Goal: Task Accomplishment & Management: Manage account settings

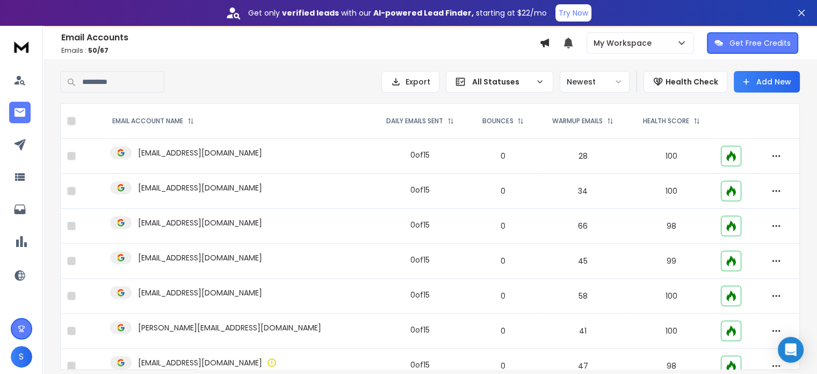
click at [544, 75] on div "All Statuses" at bounding box center [499, 81] width 107 height 21
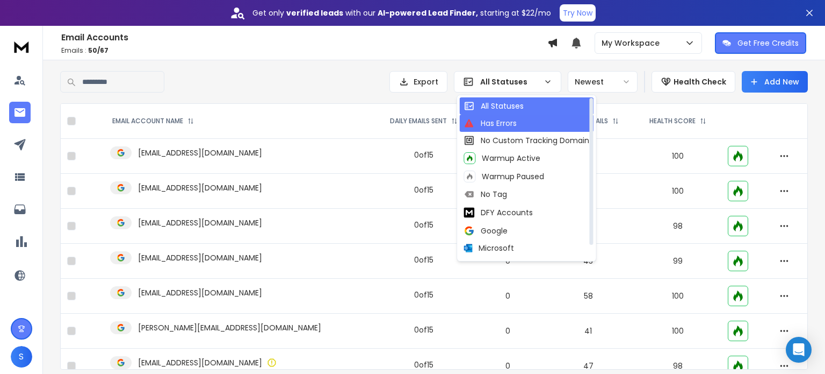
click at [509, 120] on div "Has Errors" at bounding box center [490, 123] width 53 height 11
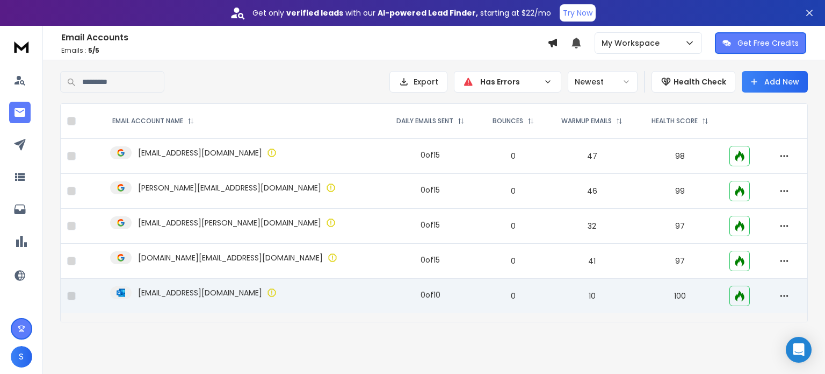
click at [190, 296] on p "[EMAIL_ADDRESS][DOMAIN_NAME]" at bounding box center [200, 292] width 124 height 11
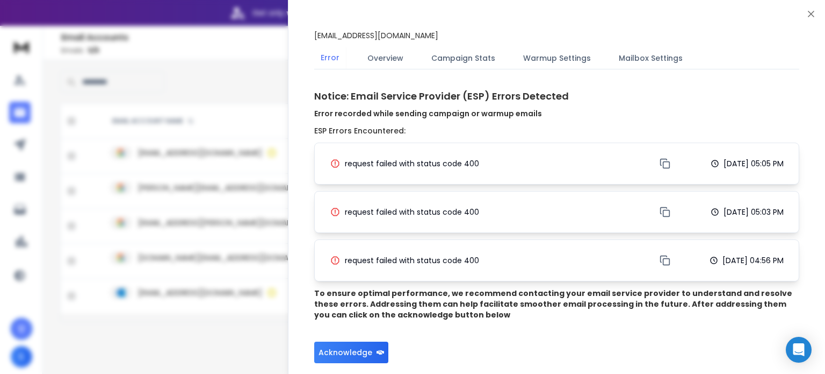
click at [170, 320] on div at bounding box center [412, 187] width 825 height 374
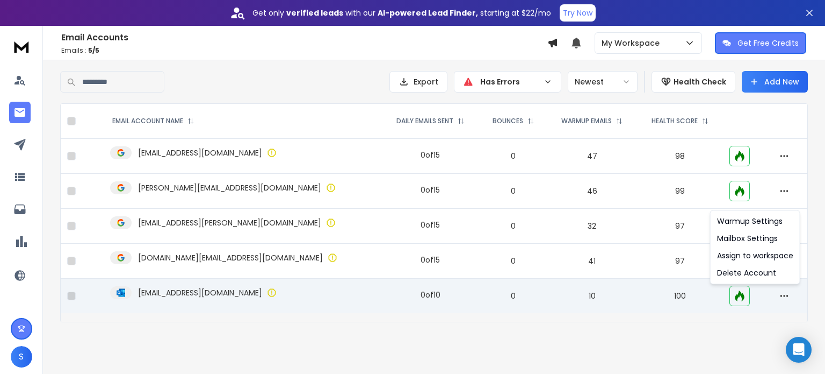
click at [785, 296] on icon at bounding box center [785, 296] width 10 height 10
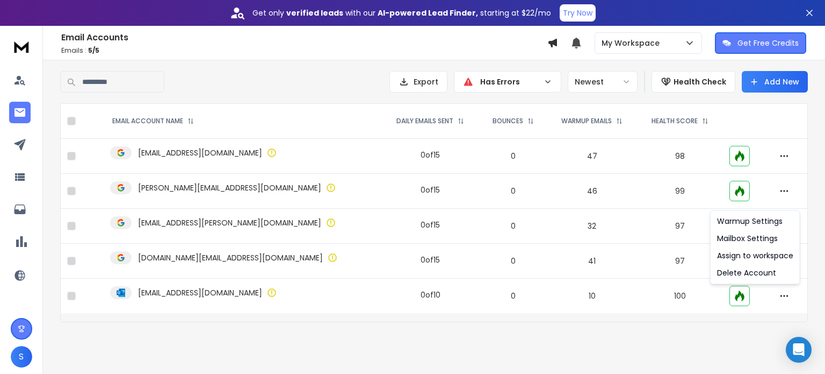
click at [659, 340] on div "Get only verified leads with our AI-powered Lead Finder, starting at $22/mo Try…" at bounding box center [412, 187] width 825 height 374
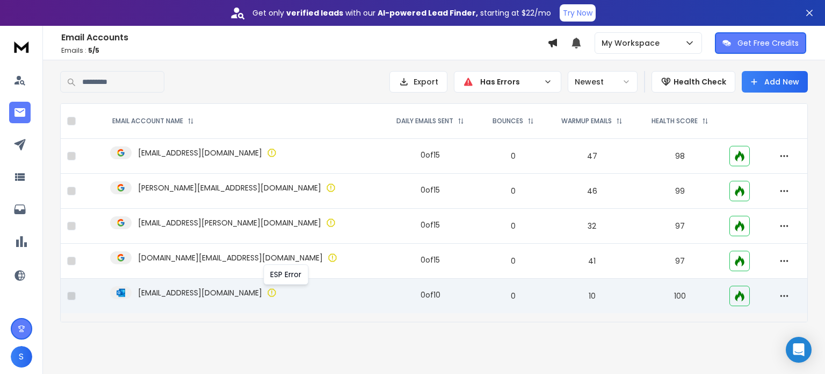
click at [277, 291] on icon at bounding box center [272, 292] width 11 height 11
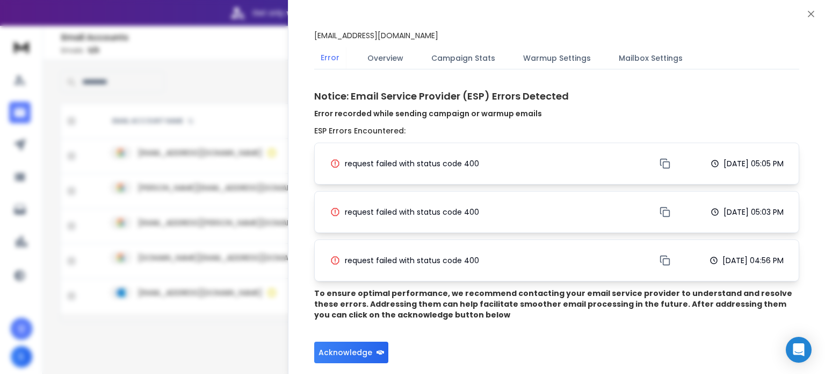
click at [349, 348] on button "Acknowledge" at bounding box center [351, 351] width 74 height 21
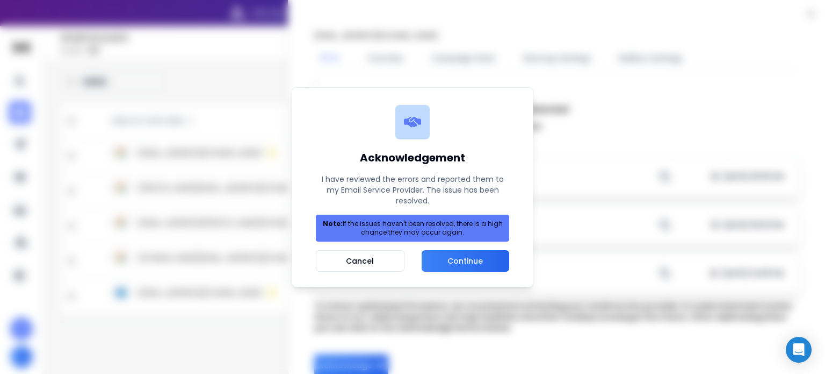
click at [465, 257] on button "Continue" at bounding box center [466, 260] width 88 height 21
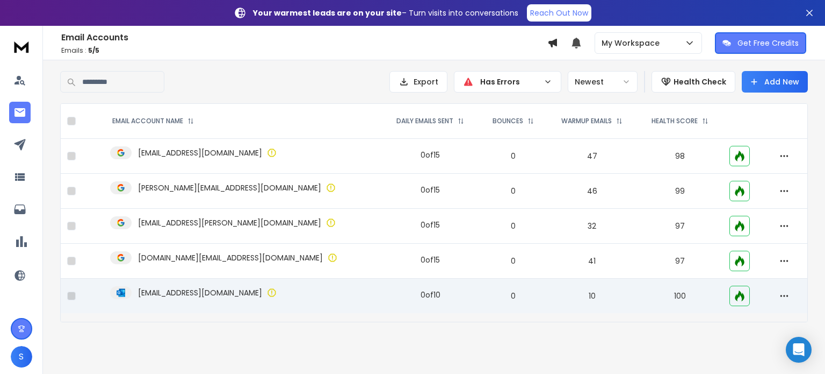
click at [735, 292] on icon at bounding box center [740, 295] width 11 height 11
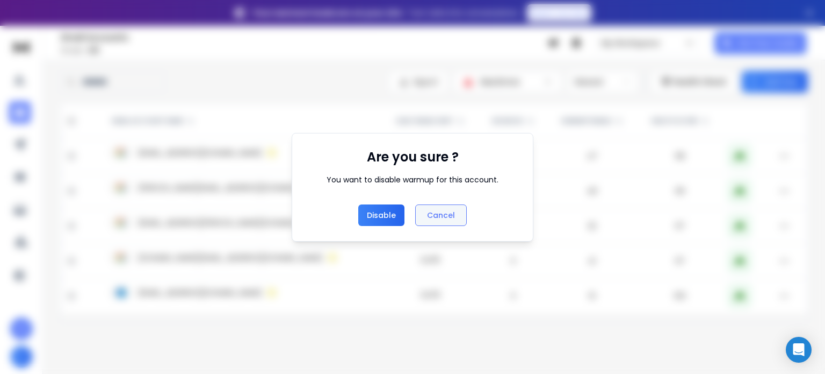
click at [443, 209] on button "Cancel" at bounding box center [441, 214] width 52 height 21
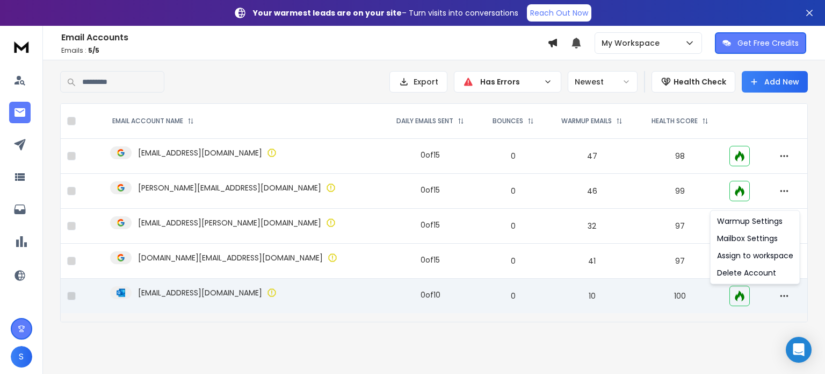
click at [787, 289] on button at bounding box center [785, 295] width 33 height 18
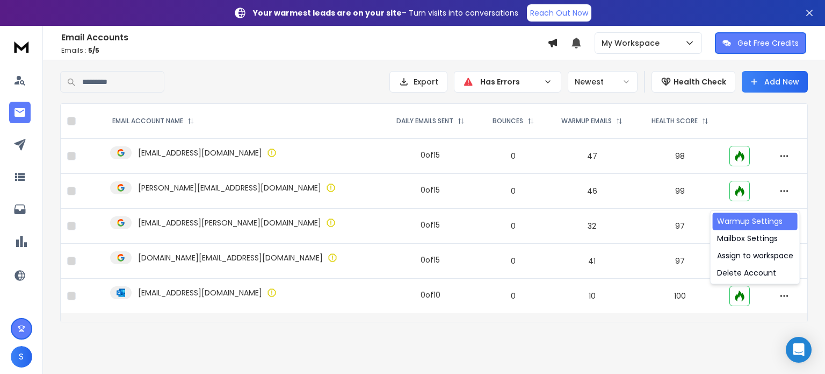
click at [778, 212] on div "Warmup Settings" at bounding box center [755, 220] width 85 height 17
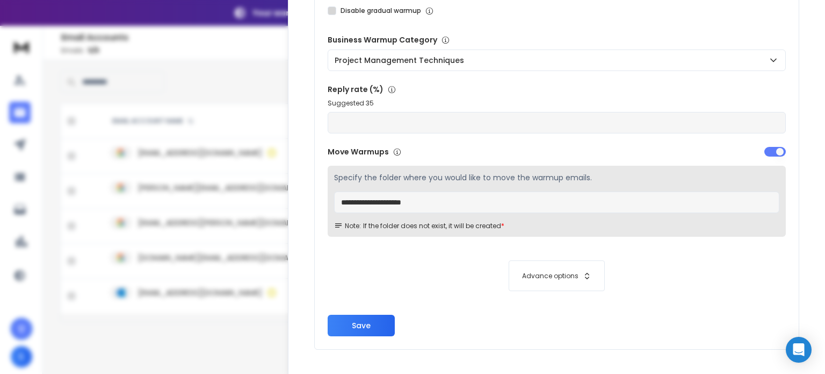
scroll to position [292, 0]
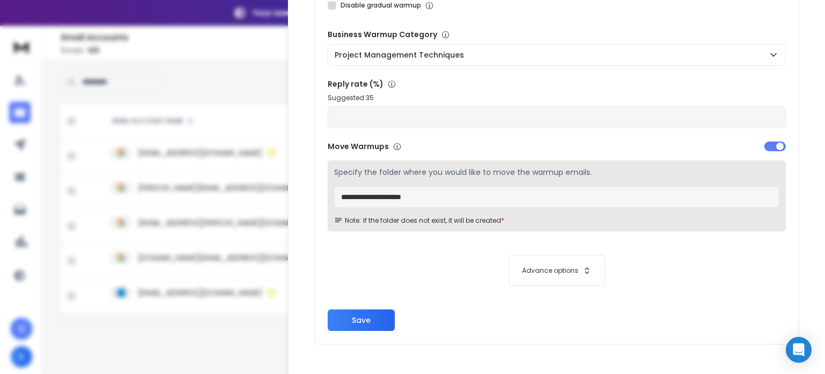
click at [374, 320] on button "Save" at bounding box center [361, 319] width 67 height 21
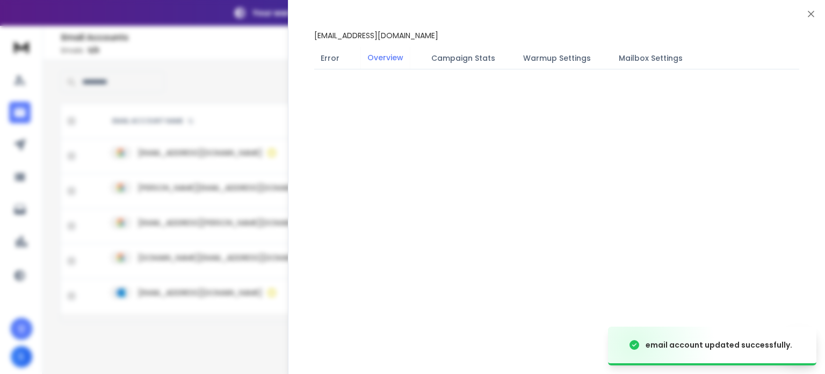
scroll to position [0, 0]
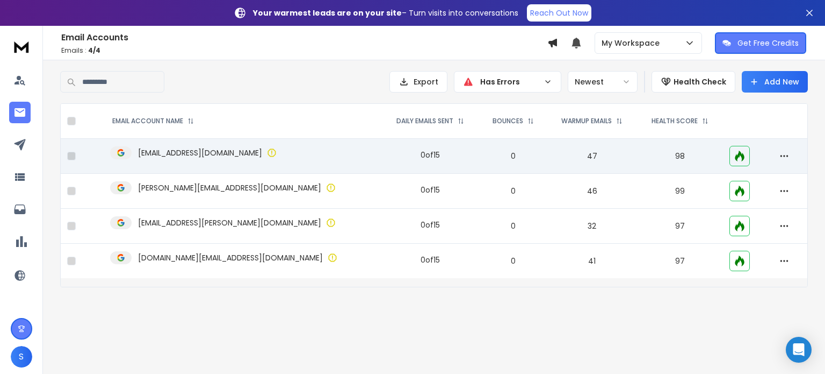
click at [182, 152] on p "[EMAIL_ADDRESS][DOMAIN_NAME]" at bounding box center [200, 152] width 124 height 11
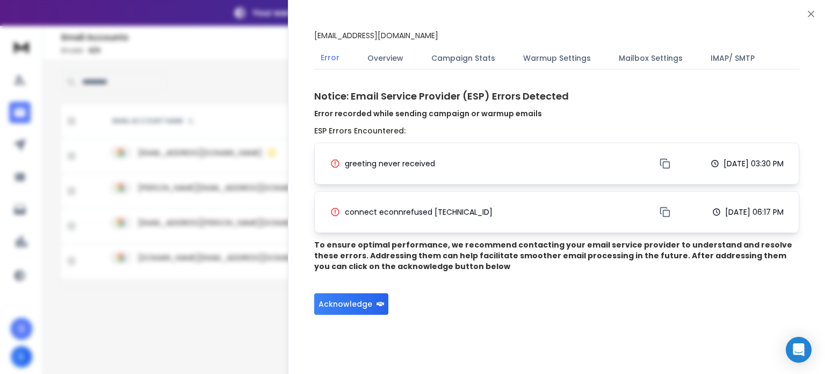
click at [347, 306] on button "Acknowledge" at bounding box center [351, 303] width 74 height 21
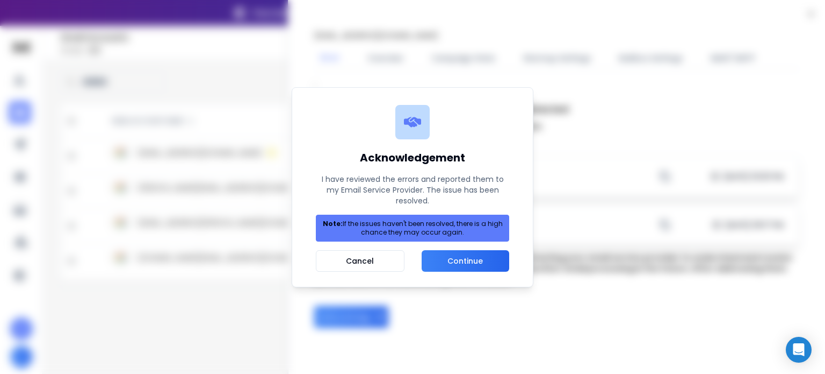
click at [472, 255] on button "Continue" at bounding box center [466, 260] width 88 height 21
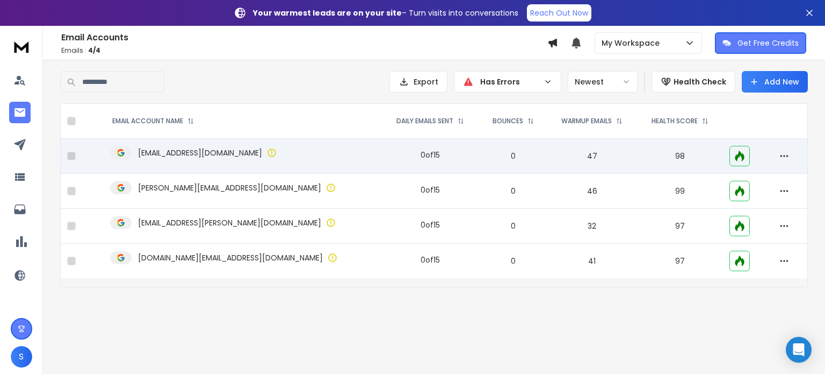
click at [260, 155] on p "[EMAIL_ADDRESS][DOMAIN_NAME]" at bounding box center [200, 152] width 124 height 11
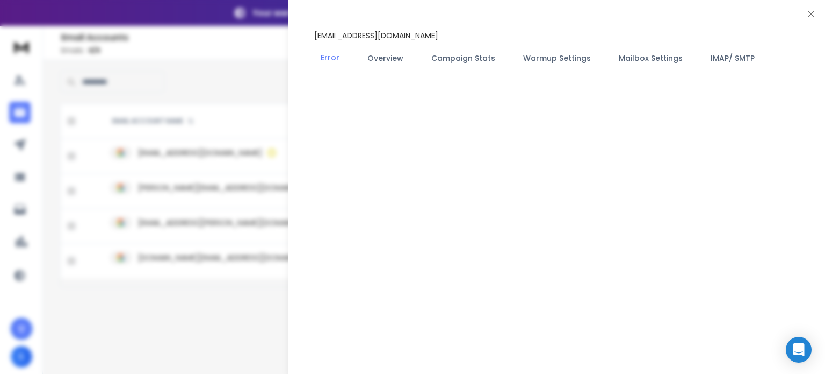
click at [552, 57] on button "Warmup Settings" at bounding box center [557, 58] width 81 height 24
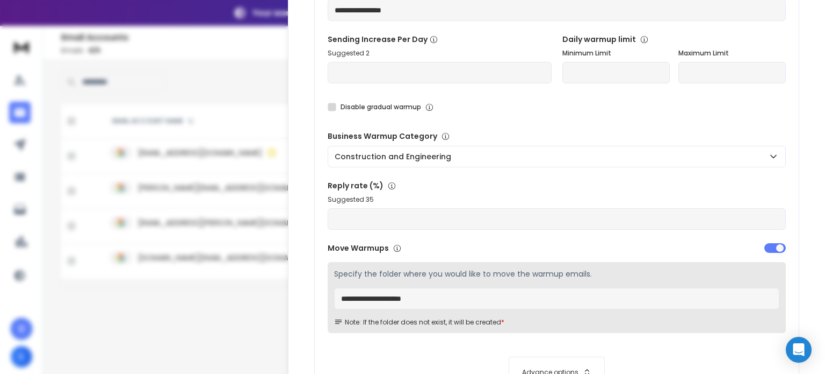
scroll to position [292, 0]
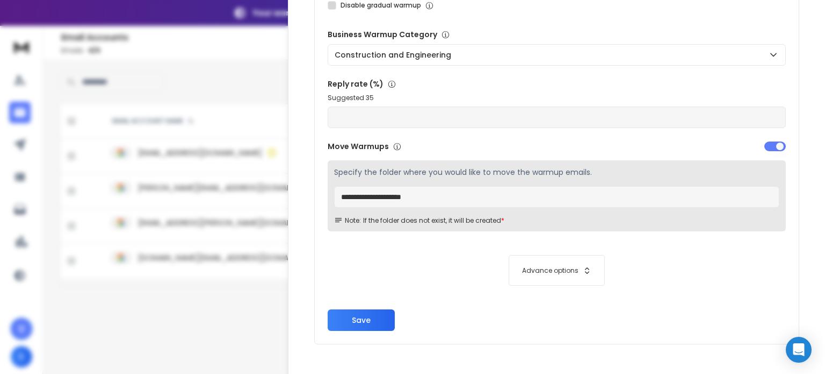
click at [377, 313] on button "Save" at bounding box center [361, 319] width 67 height 21
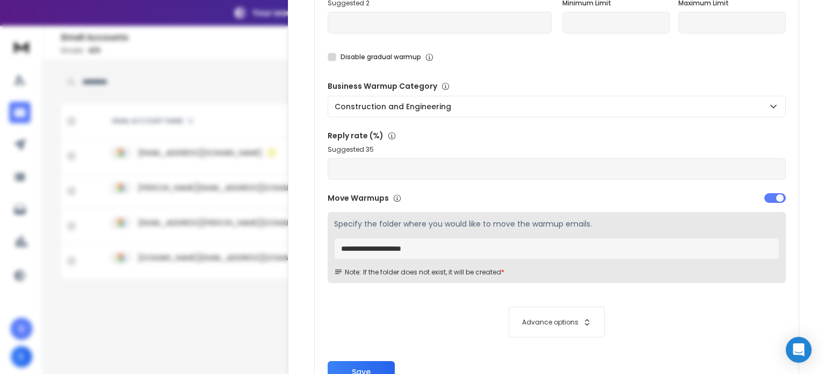
scroll to position [269, 0]
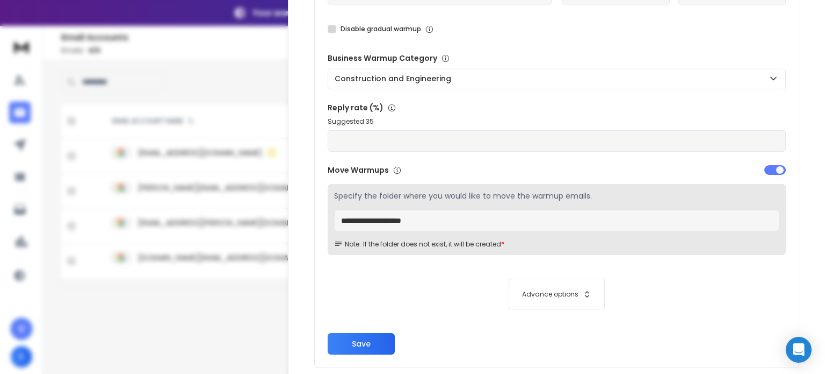
click at [372, 339] on button "Save" at bounding box center [361, 343] width 67 height 21
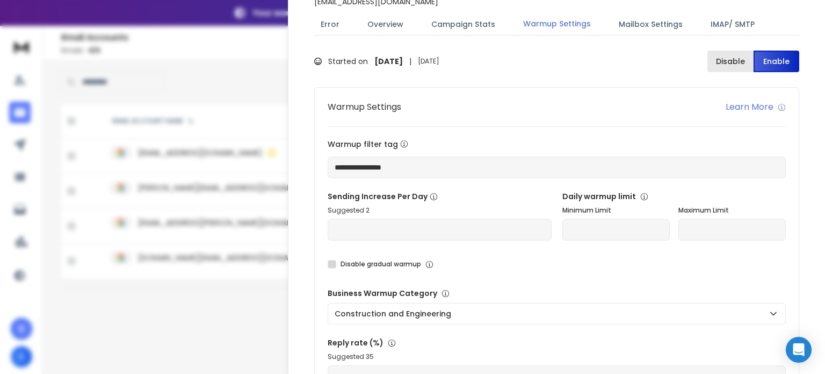
scroll to position [0, 0]
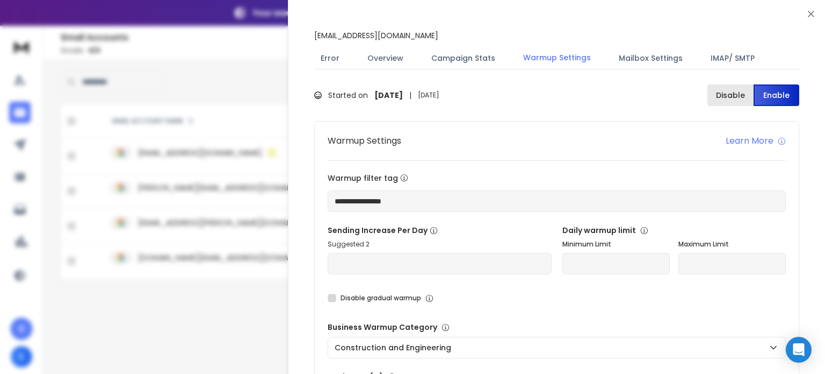
click at [475, 55] on button "Campaign Stats" at bounding box center [463, 58] width 77 height 24
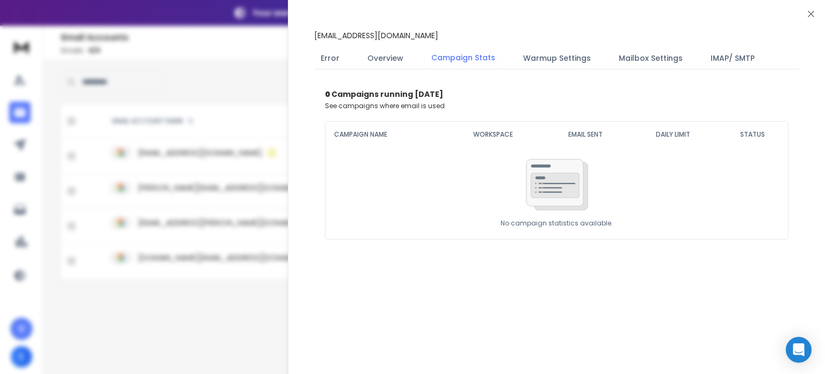
click at [377, 49] on button "Overview" at bounding box center [385, 58] width 49 height 24
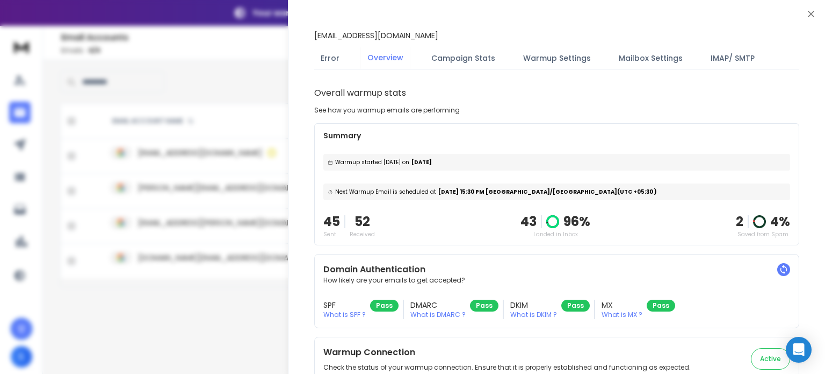
click at [331, 49] on button "Error" at bounding box center [330, 58] width 32 height 24
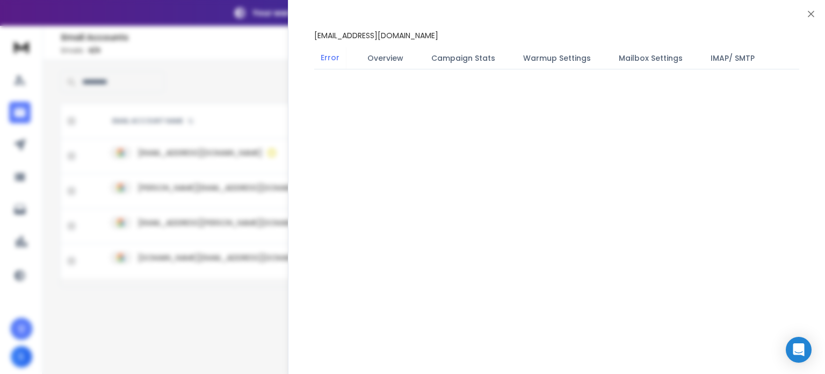
click at [554, 58] on button "Warmup Settings" at bounding box center [557, 58] width 81 height 24
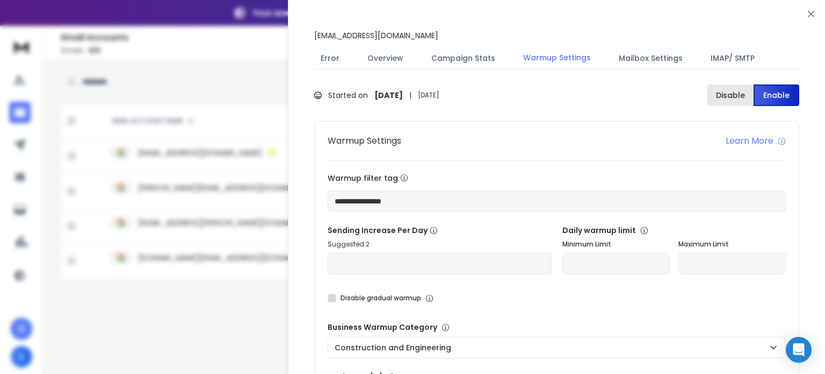
drag, startPoint x: 579, startPoint y: 264, endPoint x: 535, endPoint y: 277, distance: 45.9
click at [535, 277] on form "**********" at bounding box center [557, 378] width 458 height 489
type input "*"
click at [587, 307] on div "Disable gradual warmup" at bounding box center [557, 297] width 458 height 21
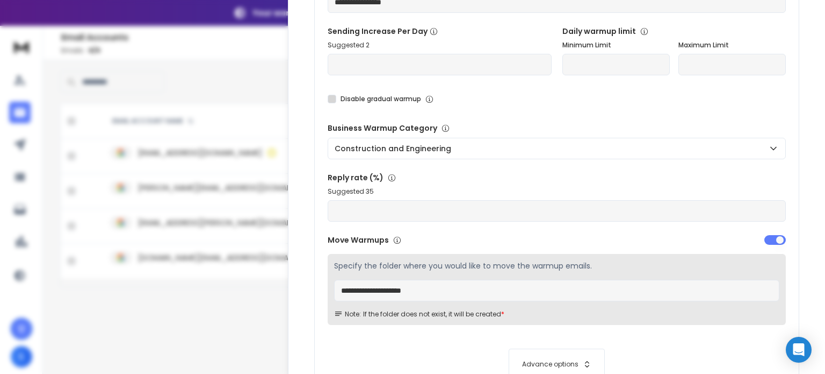
scroll to position [269, 0]
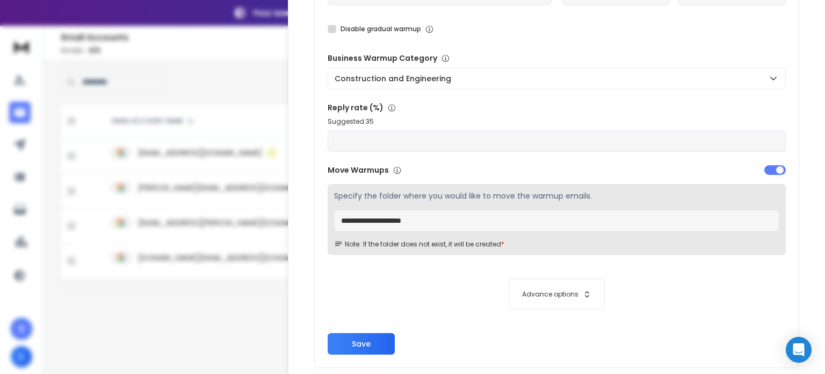
click at [585, 285] on div "Advance options" at bounding box center [557, 293] width 96 height 31
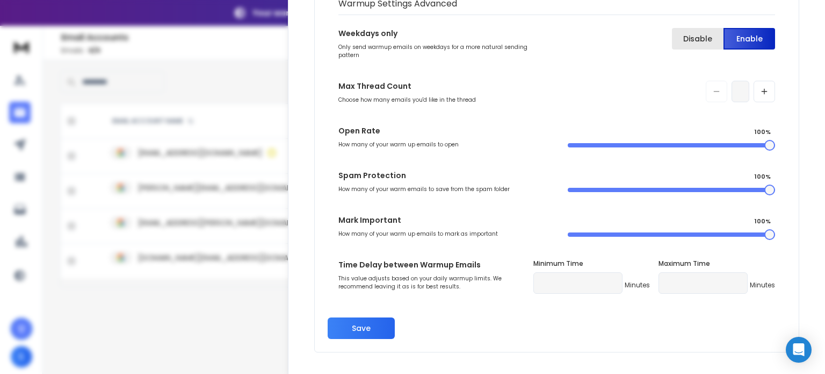
scroll to position [606, 0]
drag, startPoint x: 664, startPoint y: 267, endPoint x: 626, endPoint y: 288, distance: 43.5
click at [626, 288] on div "Advance options Warmup Settings Advanced Weekdays only Only send warmup emails …" at bounding box center [557, 117] width 458 height 374
type input "**"
drag, startPoint x: 522, startPoint y: 274, endPoint x: 428, endPoint y: 275, distance: 94.1
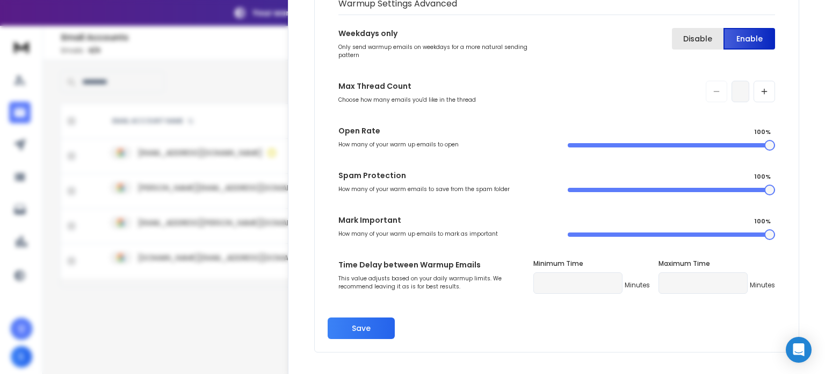
click at [433, 277] on div "Time Delay between Warmup Emails This value adjusts based on your daily warmup …" at bounding box center [557, 276] width 437 height 34
type input "**"
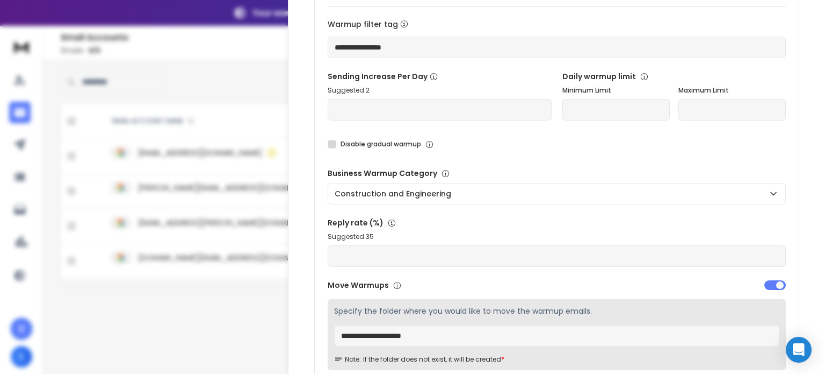
scroll to position [123, 0]
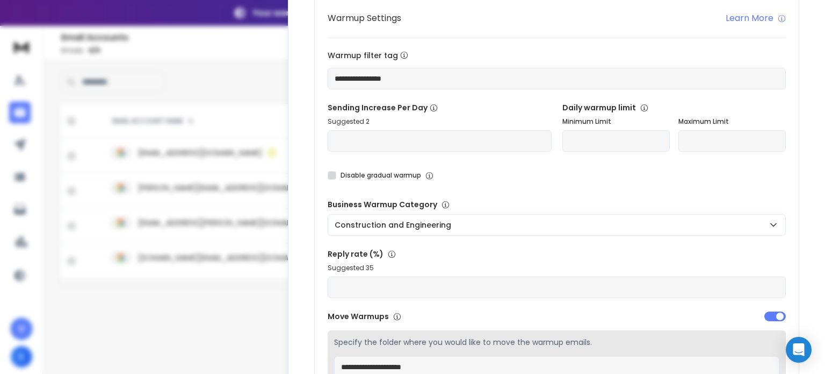
drag, startPoint x: 587, startPoint y: 143, endPoint x: 536, endPoint y: 148, distance: 51.3
click at [540, 148] on div "Sending Increase Per Day Suggested 2 * Daily warmup limit Minimum Limit * Maxim…" at bounding box center [557, 126] width 458 height 49
type input "*"
click at [583, 177] on div "Disable gradual warmup" at bounding box center [557, 174] width 458 height 21
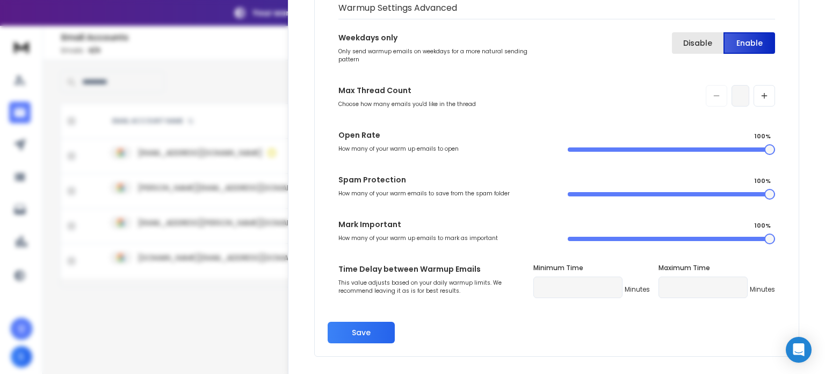
scroll to position [606, 0]
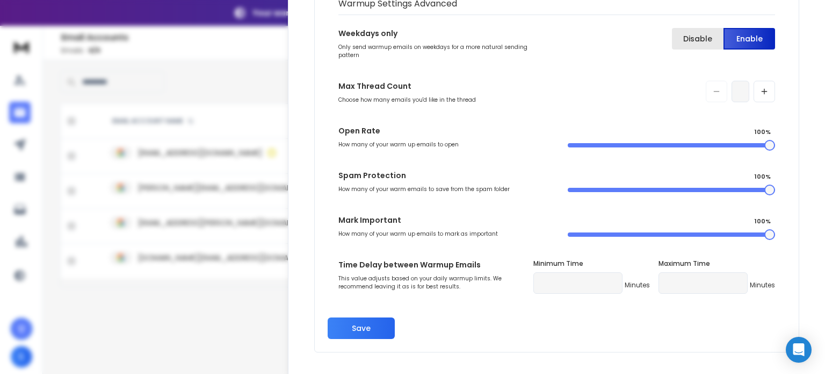
click at [372, 317] on button "Save" at bounding box center [361, 327] width 67 height 21
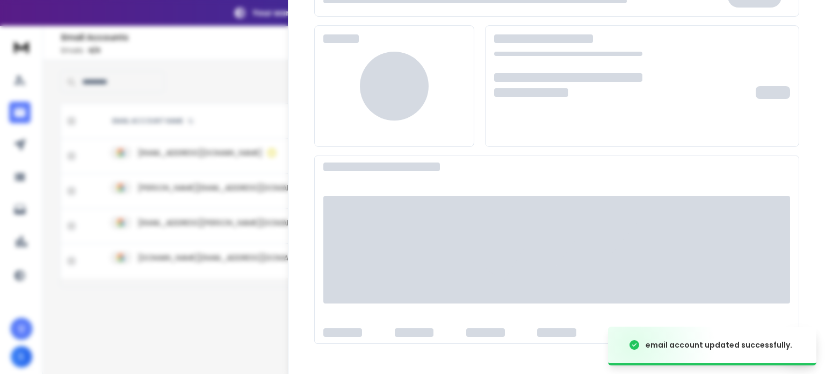
scroll to position [334, 0]
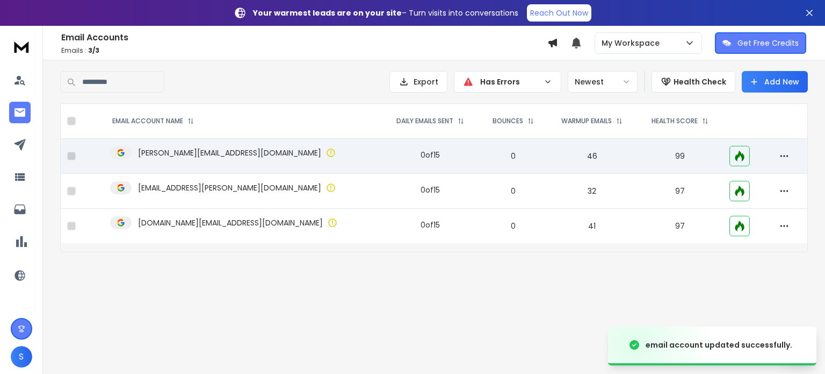
click at [200, 146] on div "[PERSON_NAME][EMAIL_ADDRESS][DOMAIN_NAME]" at bounding box center [215, 152] width 211 height 13
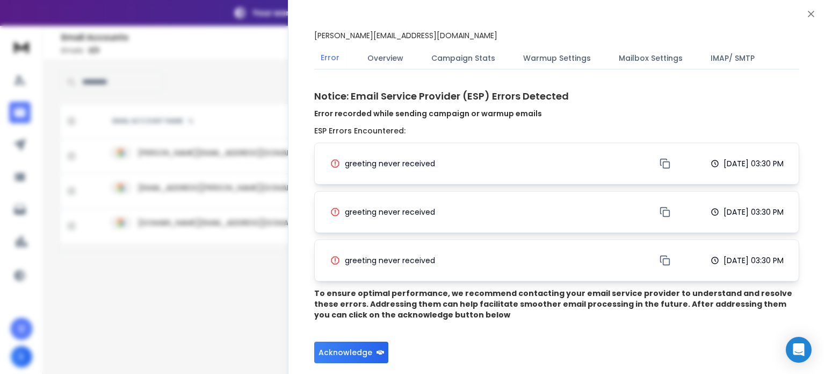
click at [370, 353] on button "Acknowledge" at bounding box center [351, 351] width 74 height 21
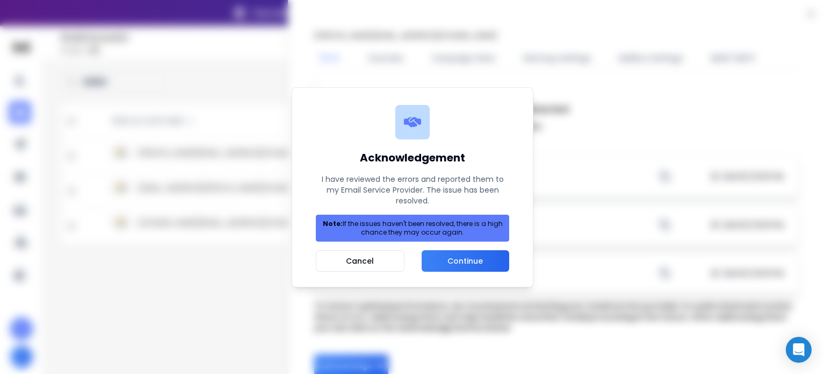
click at [469, 259] on button "Continue" at bounding box center [466, 260] width 88 height 21
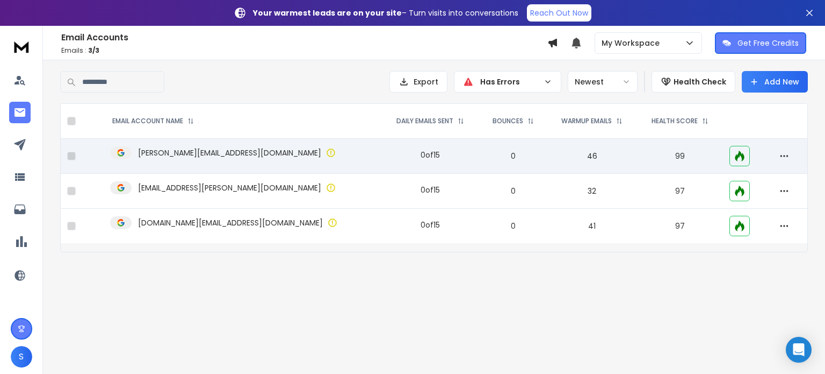
click at [205, 154] on p "[PERSON_NAME][EMAIL_ADDRESS][DOMAIN_NAME]" at bounding box center [229, 152] width 183 height 11
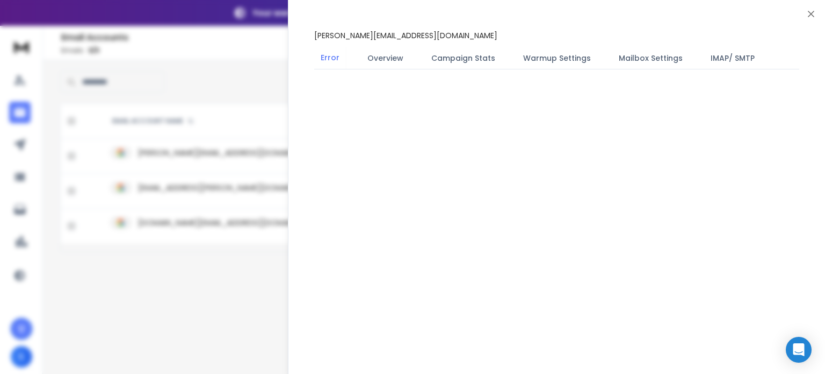
click at [550, 56] on button "Warmup Settings" at bounding box center [557, 58] width 81 height 24
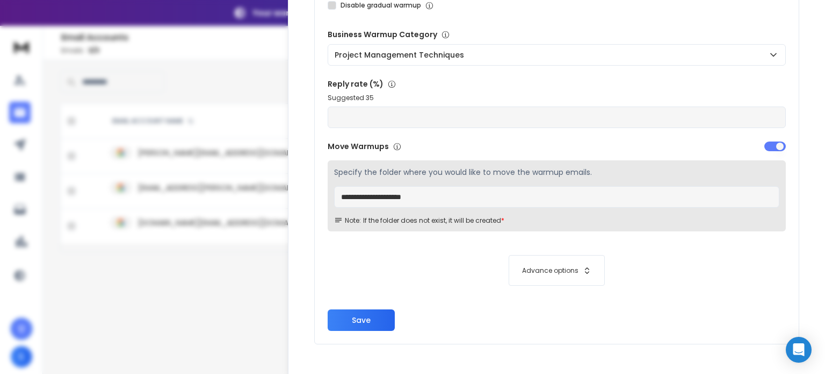
scroll to position [292, 0]
click at [587, 269] on icon "button" at bounding box center [587, 270] width 9 height 9
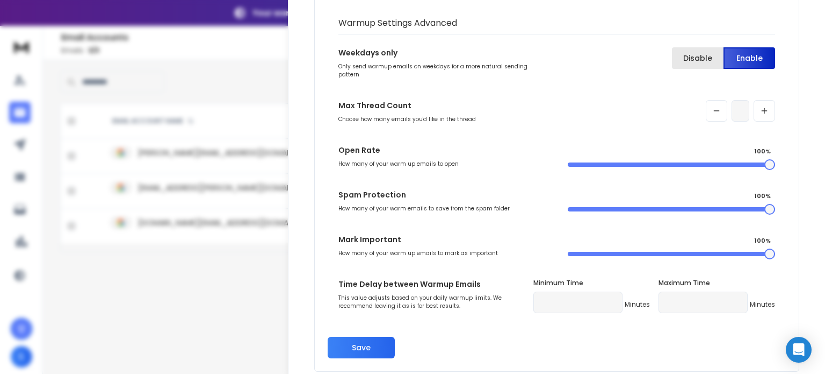
scroll to position [606, 0]
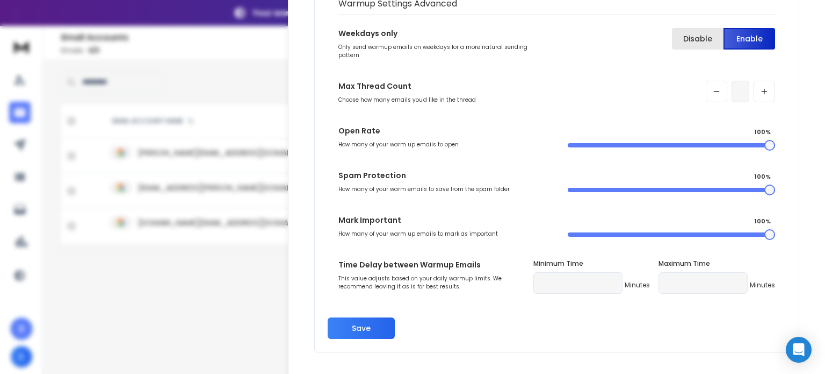
drag, startPoint x: 525, startPoint y: 277, endPoint x: 421, endPoint y: 276, distance: 103.2
click at [422, 276] on div "Time Delay between Warmup Emails This value adjusts based on your daily warmup …" at bounding box center [557, 276] width 437 height 34
type input "**"
drag, startPoint x: 666, startPoint y: 282, endPoint x: 443, endPoint y: 266, distance: 224.1
click at [443, 266] on div "Time Delay between Warmup Emails This value adjusts based on your daily warmup …" at bounding box center [557, 276] width 437 height 34
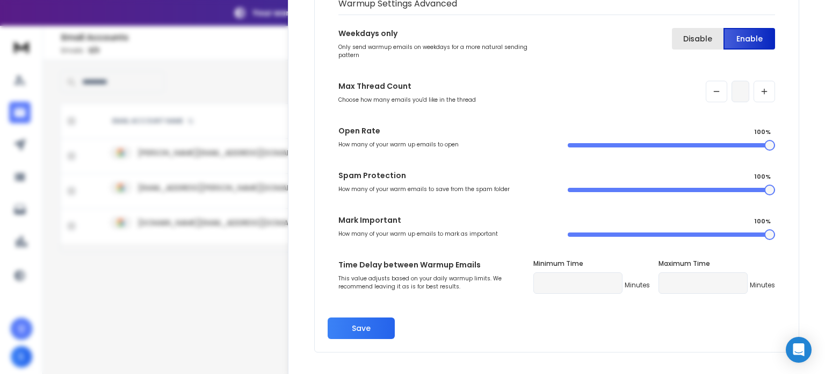
type input "**"
click at [466, 317] on div "Save" at bounding box center [419, 327] width 183 height 21
click at [373, 317] on button "Save" at bounding box center [361, 327] width 67 height 21
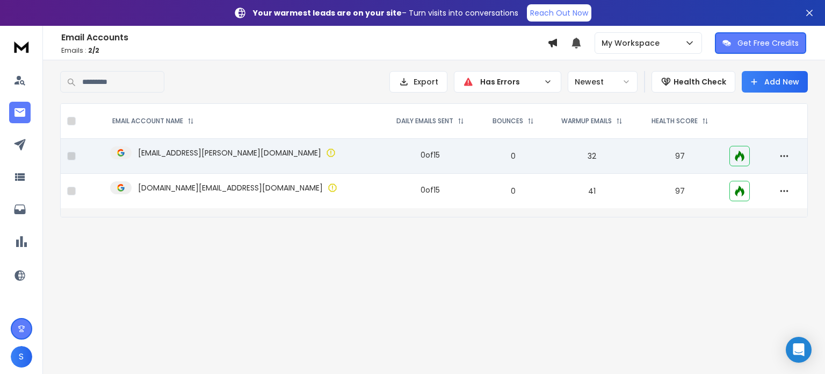
click at [234, 153] on p "[EMAIL_ADDRESS][PERSON_NAME][DOMAIN_NAME]" at bounding box center [229, 152] width 183 height 11
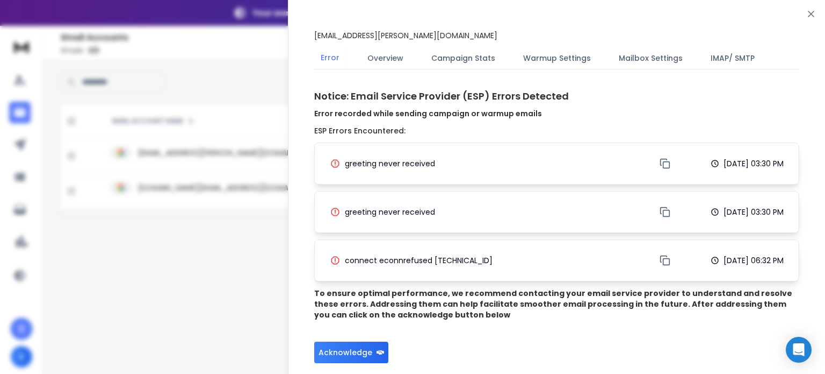
click at [562, 52] on button "Warmup Settings" at bounding box center [557, 58] width 81 height 24
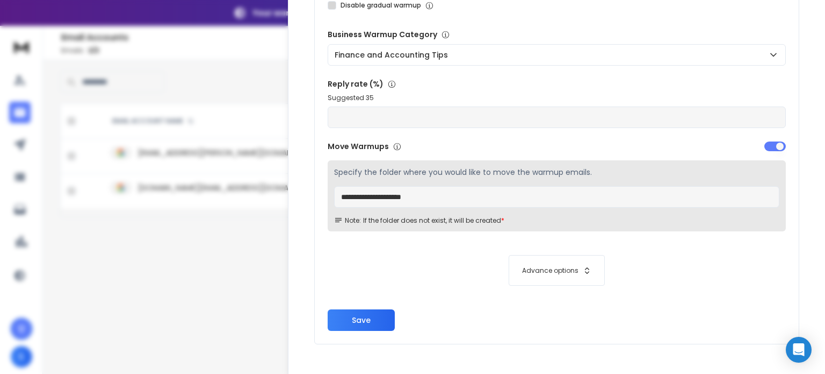
click at [579, 264] on div "Advance options" at bounding box center [557, 270] width 96 height 31
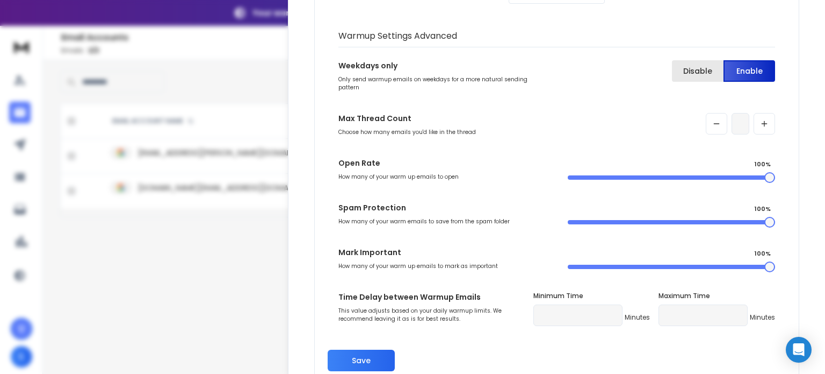
scroll to position [606, 0]
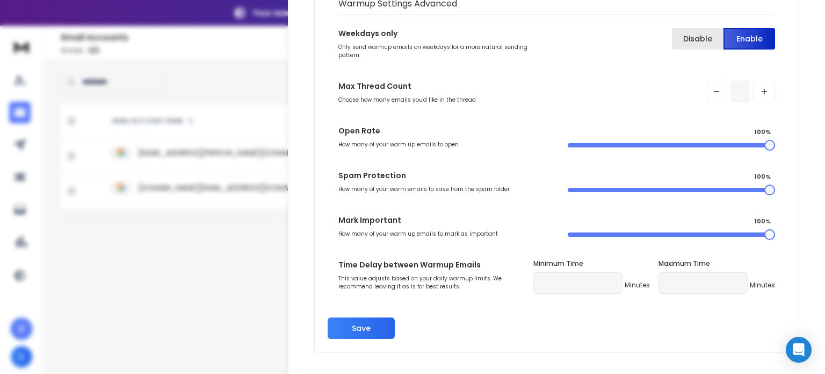
drag, startPoint x: 535, startPoint y: 272, endPoint x: 421, endPoint y: 300, distance: 116.9
type input "**"
drag, startPoint x: 675, startPoint y: 279, endPoint x: 511, endPoint y: 278, distance: 164.5
click at [534, 281] on div "Minimum Time ** Minutes Maximum Time ** Minutes" at bounding box center [655, 276] width 242 height 34
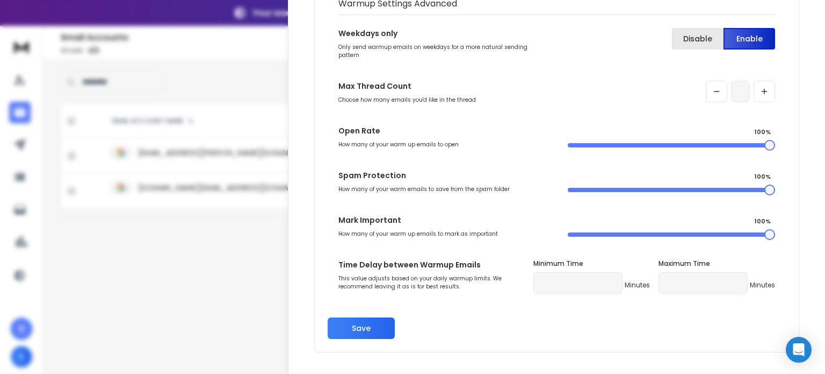
type input "**"
drag, startPoint x: 462, startPoint y: 324, endPoint x: 394, endPoint y: 318, distance: 68.0
click at [462, 324] on div "Save" at bounding box center [419, 327] width 183 height 21
click at [360, 318] on button "Save" at bounding box center [361, 327] width 67 height 21
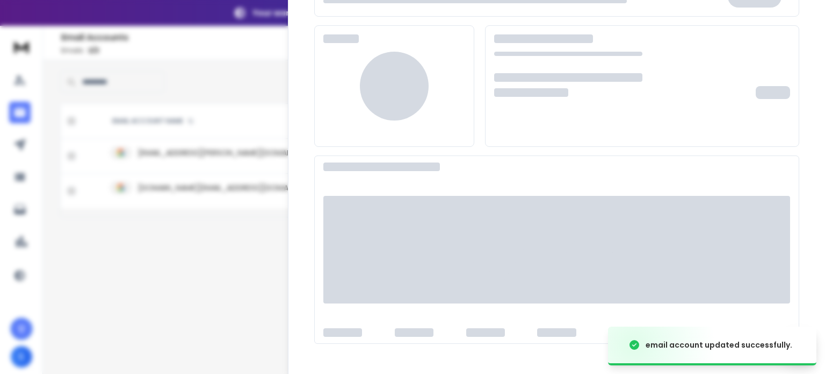
scroll to position [334, 0]
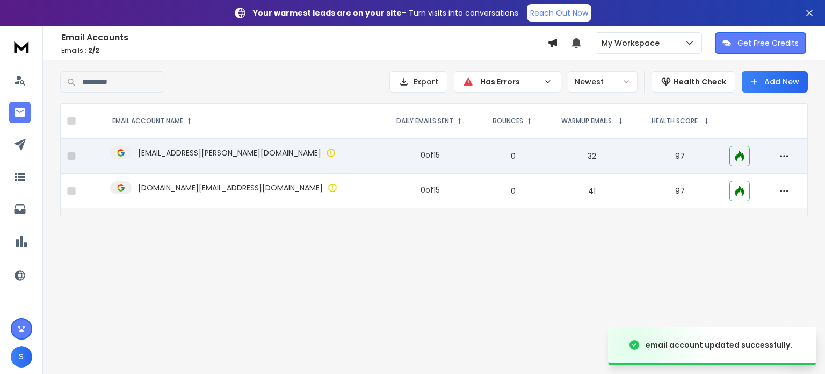
click at [254, 141] on td "[EMAIL_ADDRESS][PERSON_NAME][DOMAIN_NAME]" at bounding box center [243, 156] width 278 height 35
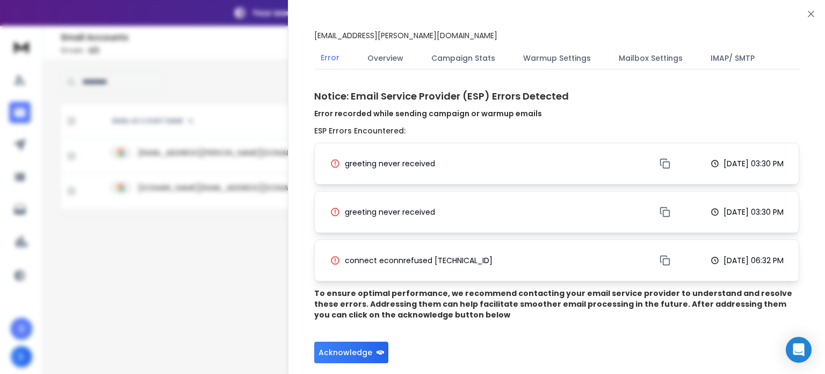
click at [357, 344] on button "Acknowledge" at bounding box center [351, 351] width 74 height 21
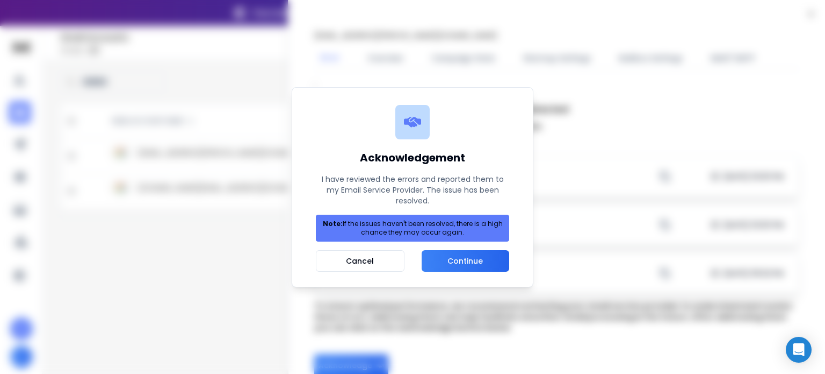
click at [447, 258] on button "Continue" at bounding box center [466, 260] width 88 height 21
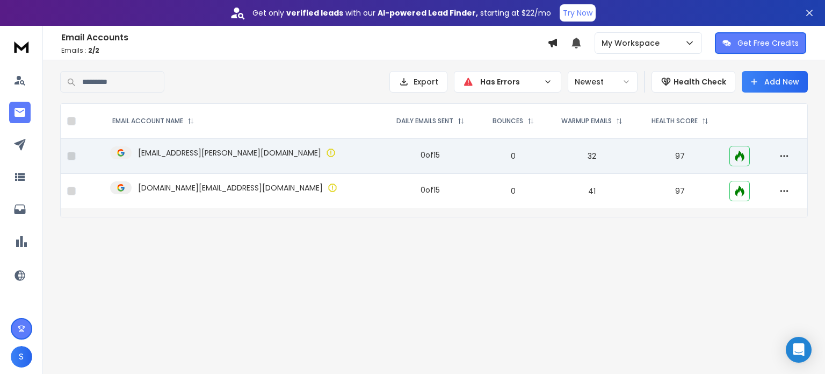
click at [228, 146] on div "connect.borgaonkar@gmail.com" at bounding box center [215, 152] width 211 height 13
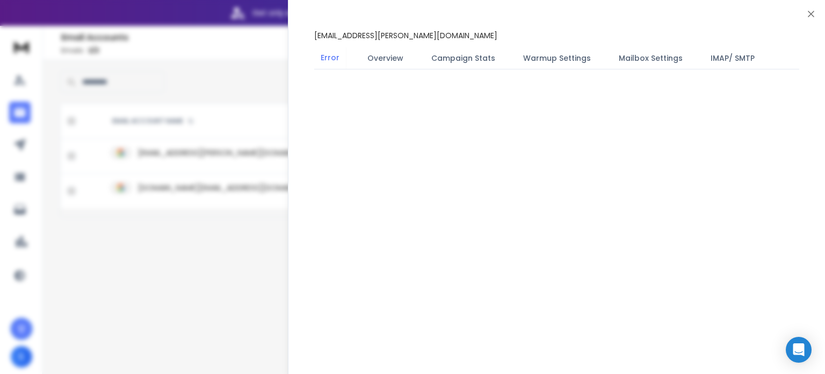
click at [382, 53] on button "Overview" at bounding box center [385, 58] width 49 height 24
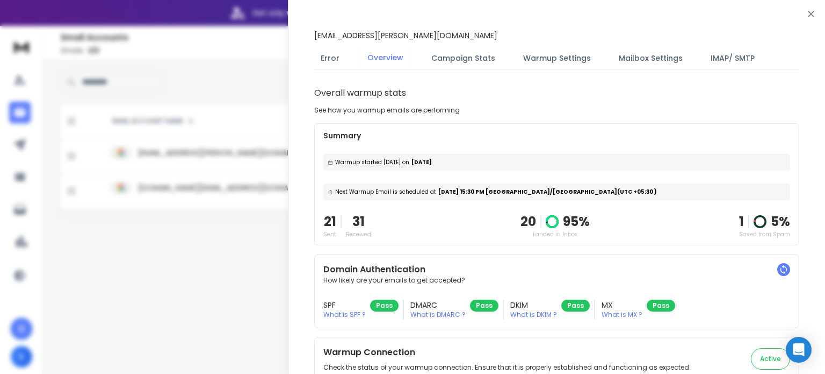
click at [471, 53] on button "Campaign Stats" at bounding box center [463, 58] width 77 height 24
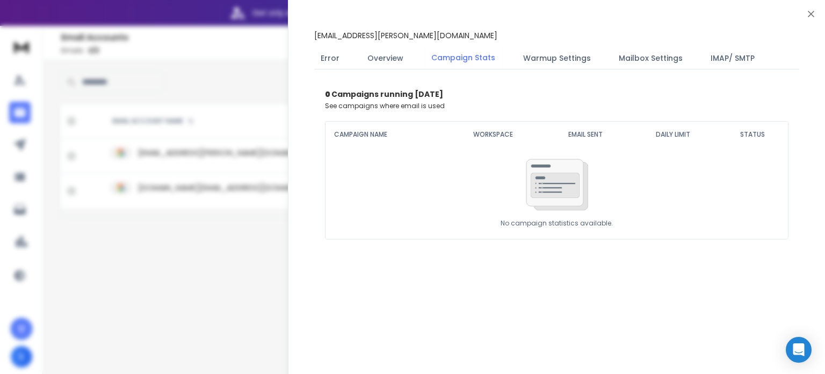
click at [537, 55] on button "Warmup Settings" at bounding box center [557, 58] width 81 height 24
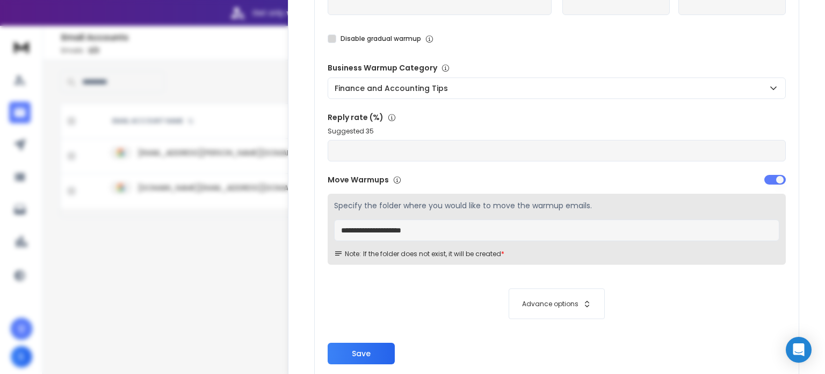
scroll to position [292, 0]
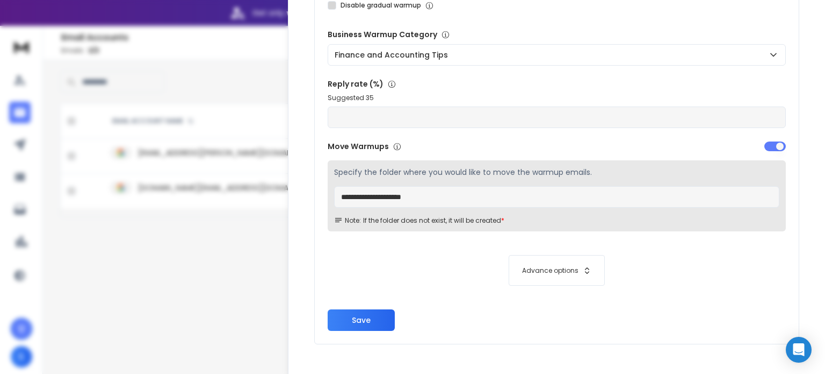
click at [569, 266] on p "Advance options" at bounding box center [550, 270] width 56 height 9
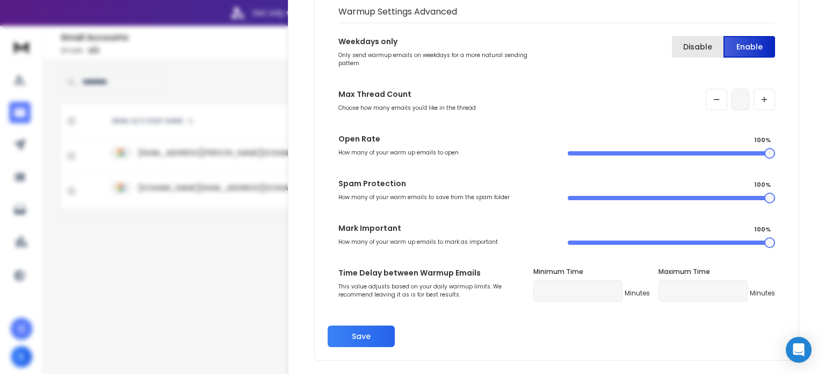
scroll to position [606, 0]
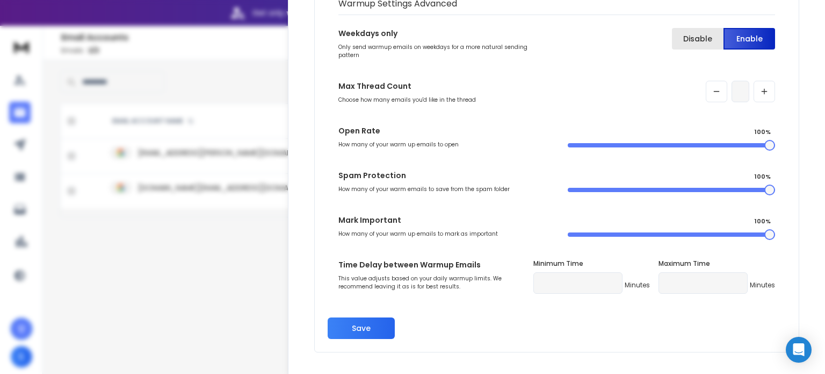
click at [364, 317] on button "Save" at bounding box center [361, 327] width 67 height 21
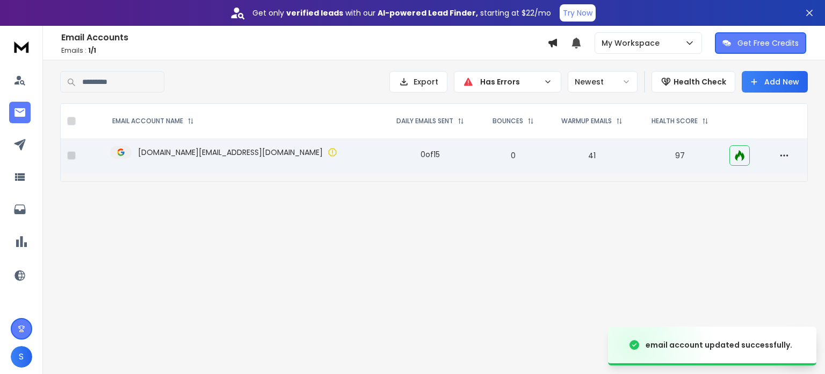
click at [261, 150] on p "[DOMAIN_NAME][EMAIL_ADDRESS][DOMAIN_NAME]" at bounding box center [230, 152] width 185 height 11
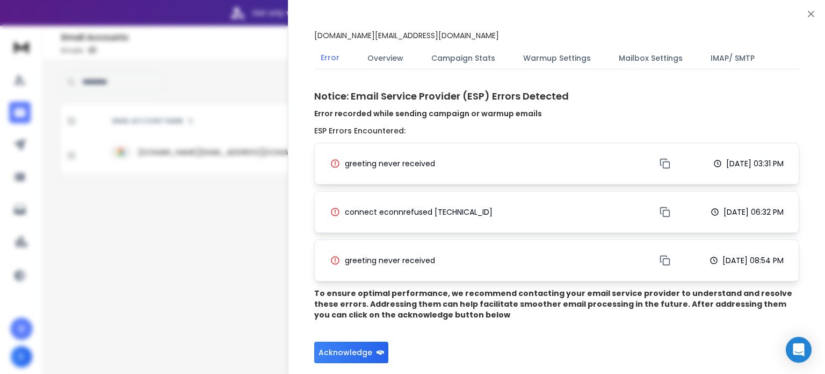
click at [578, 55] on button "Warmup Settings" at bounding box center [557, 58] width 81 height 24
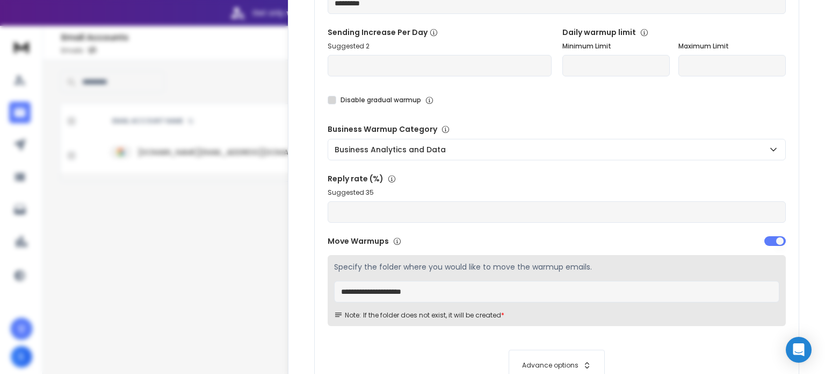
scroll to position [24, 0]
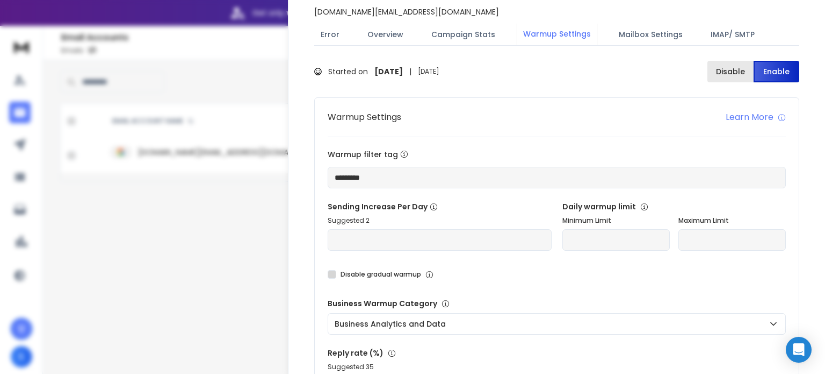
click at [390, 30] on button "Overview" at bounding box center [385, 35] width 49 height 24
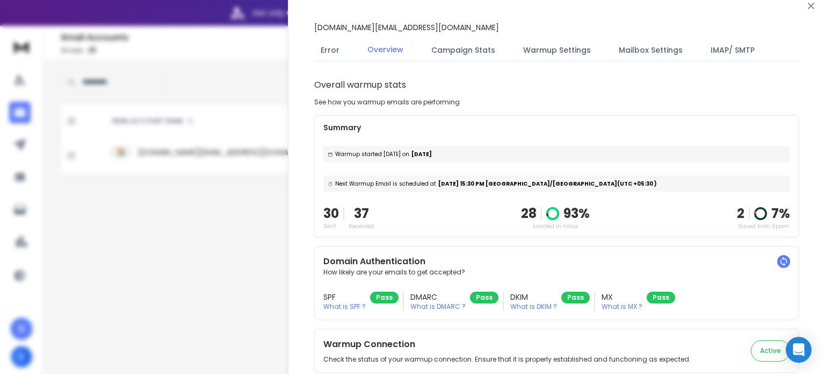
scroll to position [0, 0]
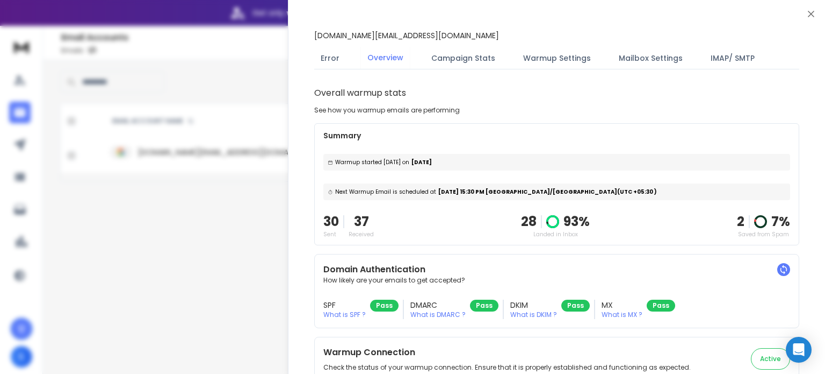
click at [458, 53] on button "Campaign Stats" at bounding box center [463, 58] width 77 height 24
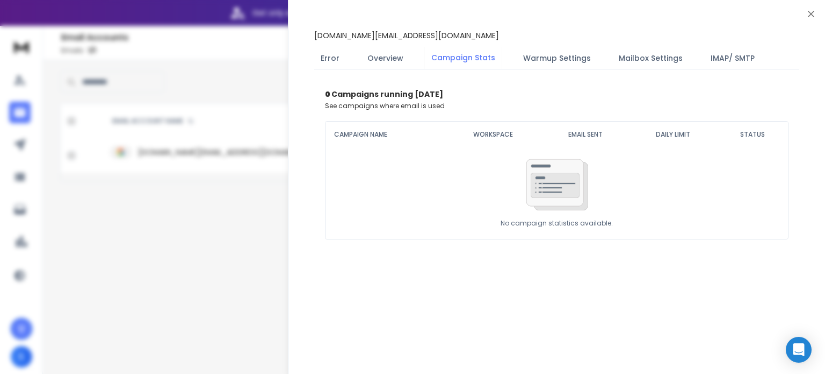
click at [558, 55] on button "Warmup Settings" at bounding box center [557, 58] width 81 height 24
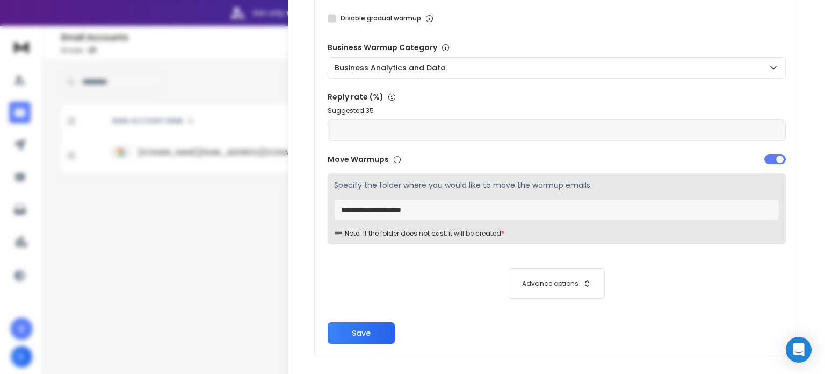
scroll to position [292, 0]
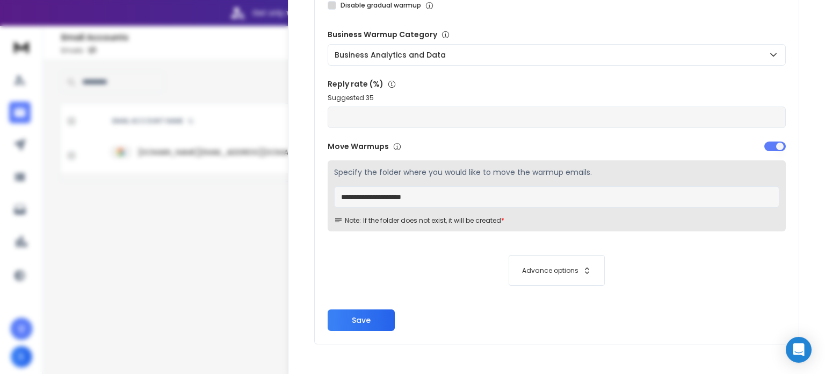
click at [583, 268] on icon "button" at bounding box center [587, 270] width 9 height 9
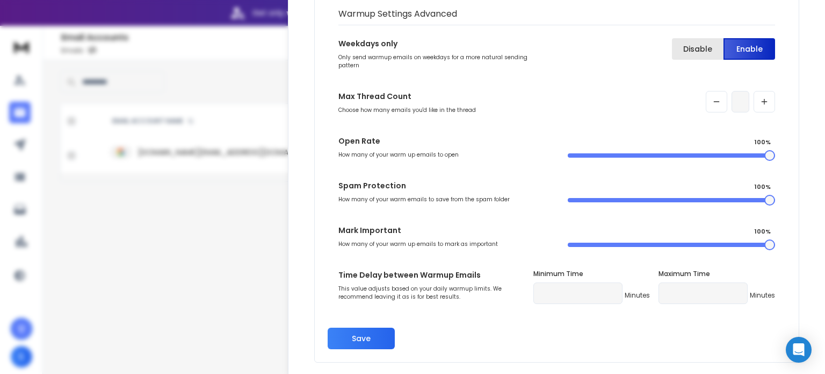
scroll to position [606, 0]
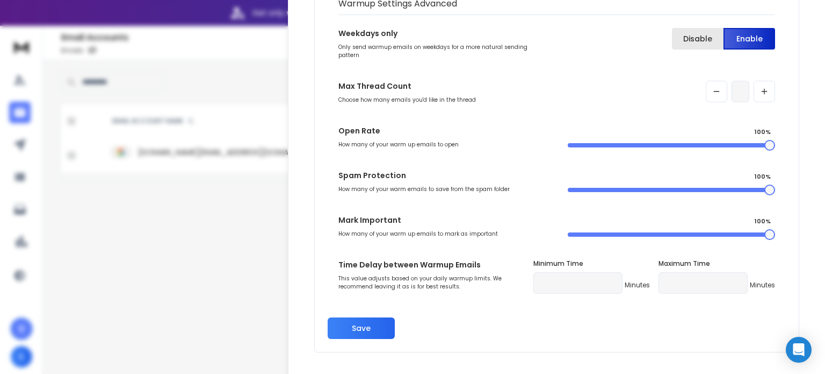
drag, startPoint x: 670, startPoint y: 274, endPoint x: 618, endPoint y: 275, distance: 52.1
click at [619, 275] on div "Minimum Time ** Minutes Maximum Time ** Minutes" at bounding box center [655, 276] width 242 height 34
type input "**"
drag, startPoint x: 515, startPoint y: 274, endPoint x: 484, endPoint y: 277, distance: 31.3
click at [484, 277] on div "Time Delay between Warmup Emails This value adjusts based on your daily warmup …" at bounding box center [557, 276] width 437 height 34
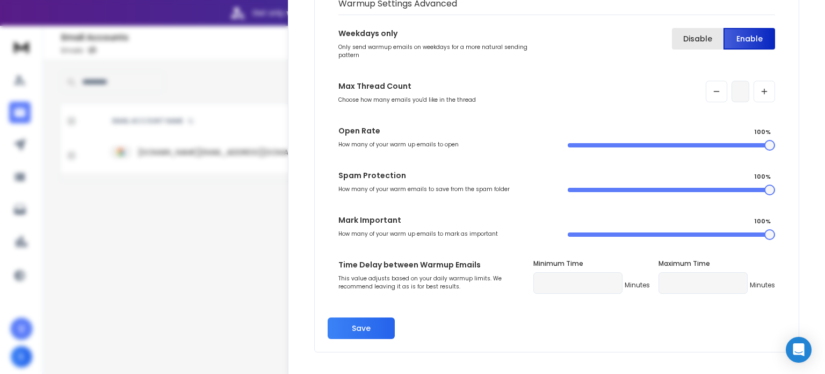
type input "**"
click at [381, 317] on button "Save" at bounding box center [361, 327] width 67 height 21
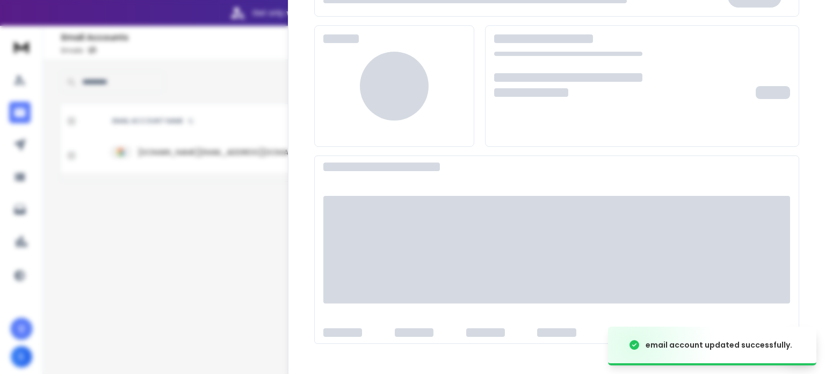
scroll to position [334, 0]
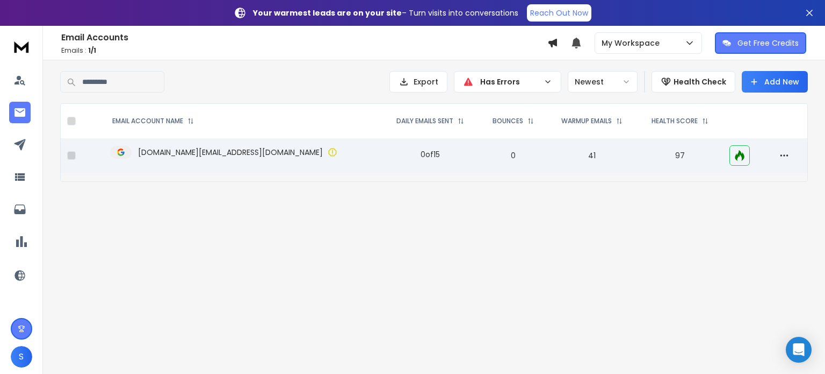
click at [266, 153] on p "[DOMAIN_NAME][EMAIL_ADDRESS][DOMAIN_NAME]" at bounding box center [230, 152] width 185 height 11
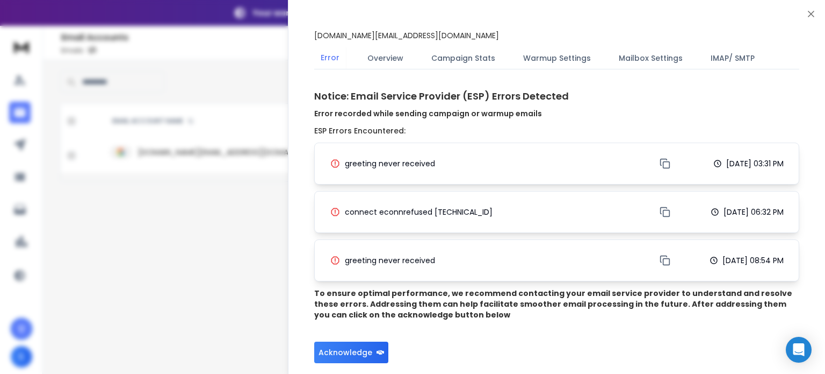
click at [367, 350] on button "Acknowledge" at bounding box center [351, 351] width 74 height 21
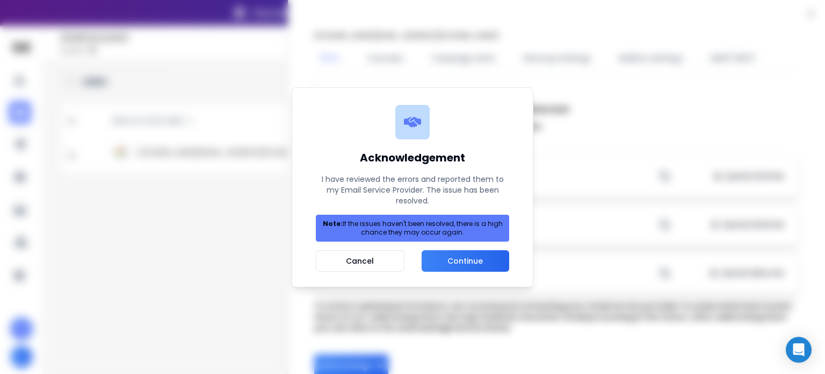
click at [477, 263] on button "Continue" at bounding box center [466, 260] width 88 height 21
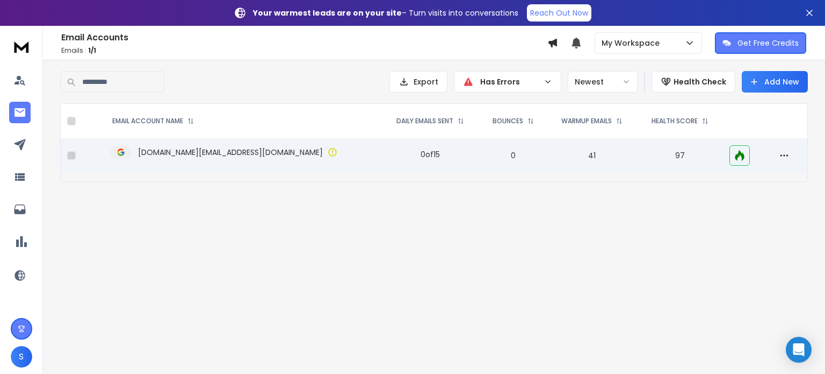
click at [243, 149] on p "[DOMAIN_NAME][EMAIL_ADDRESS][DOMAIN_NAME]" at bounding box center [230, 152] width 185 height 11
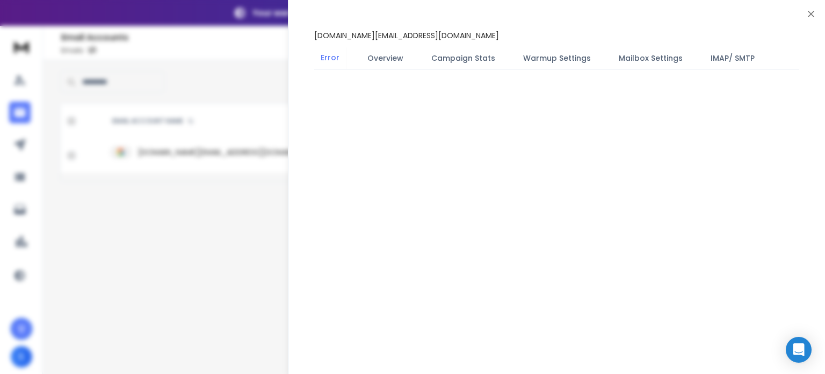
click at [555, 51] on button "Warmup Settings" at bounding box center [557, 58] width 81 height 24
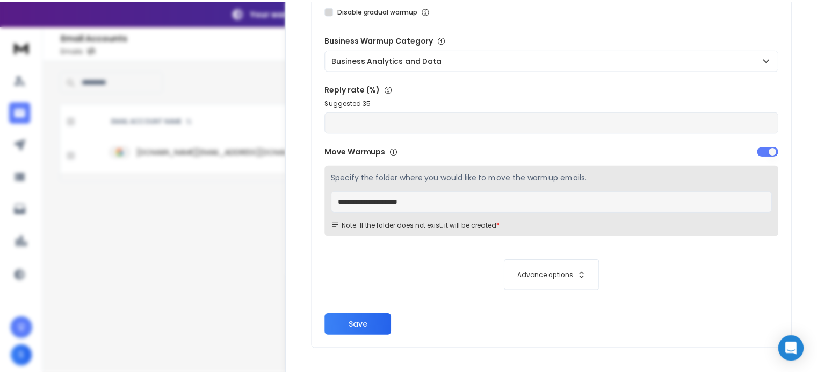
scroll to position [292, 0]
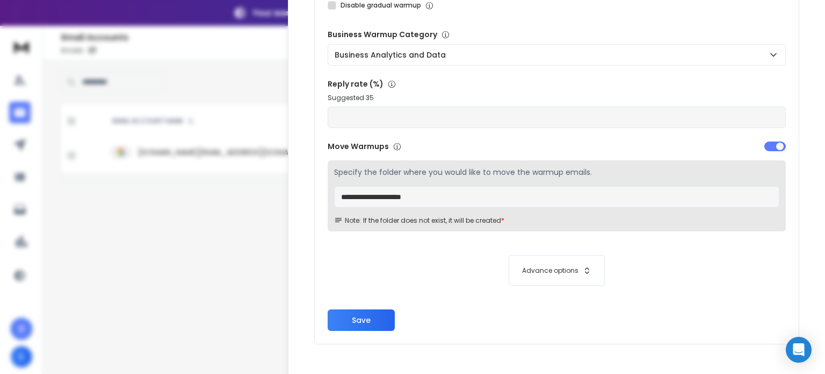
click at [356, 312] on button "Save" at bounding box center [361, 319] width 67 height 21
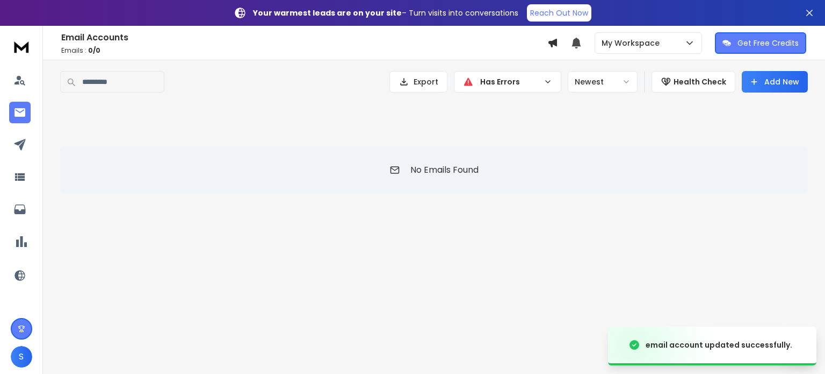
click at [519, 83] on p "Has Errors" at bounding box center [509, 81] width 59 height 11
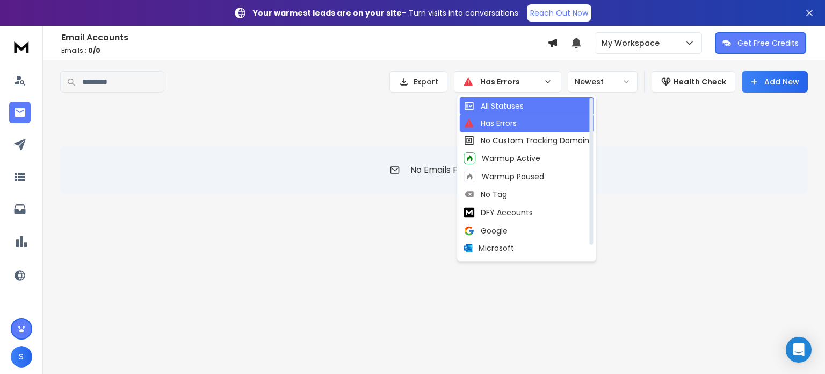
click at [516, 105] on div "All Statuses" at bounding box center [494, 105] width 60 height 11
